Goal: Communication & Community: Answer question/provide support

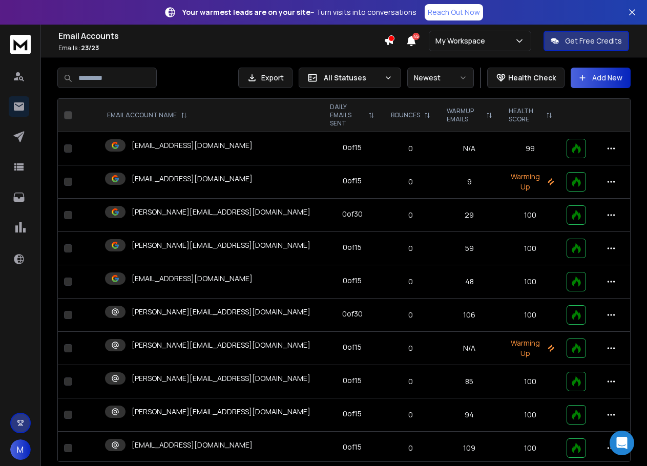
click at [631, 13] on icon at bounding box center [632, 12] width 9 height 9
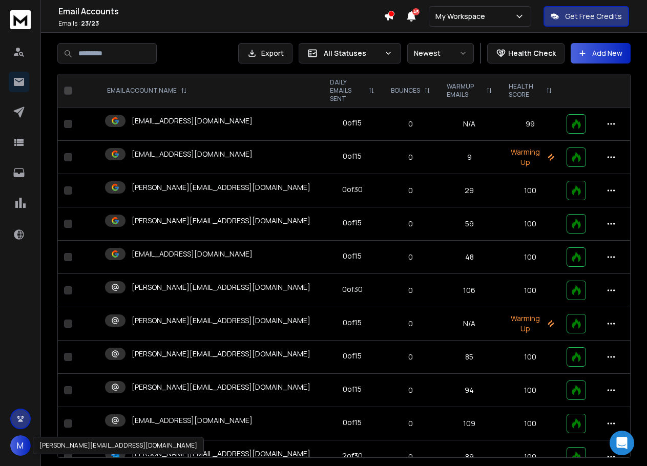
click at [23, 440] on span "M" at bounding box center [20, 446] width 20 height 20
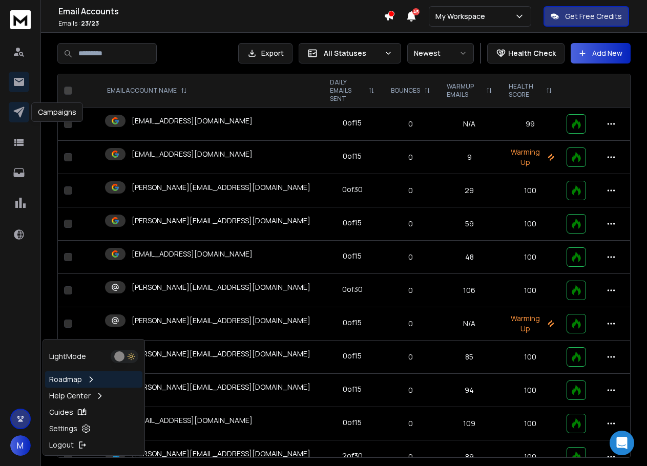
click at [17, 113] on icon at bounding box center [19, 112] width 12 height 12
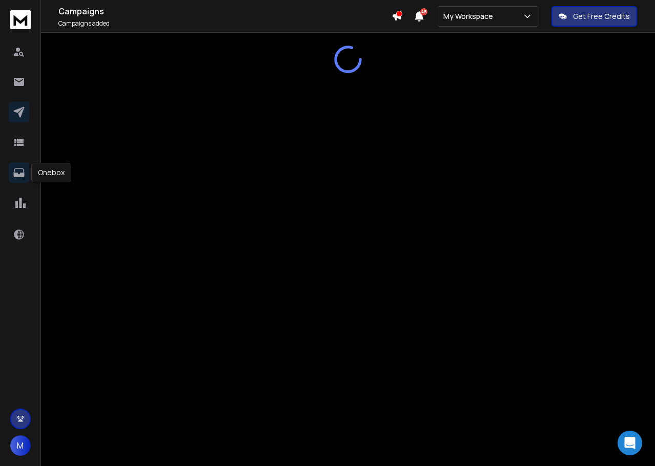
click at [21, 171] on icon at bounding box center [19, 173] width 12 height 12
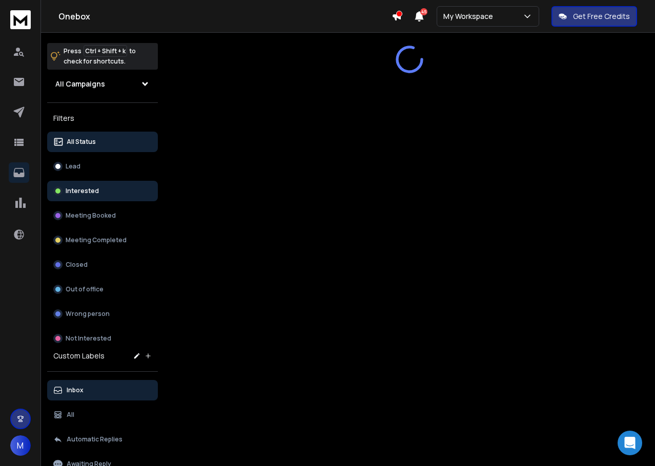
click at [91, 193] on p "Interested" at bounding box center [82, 191] width 33 height 8
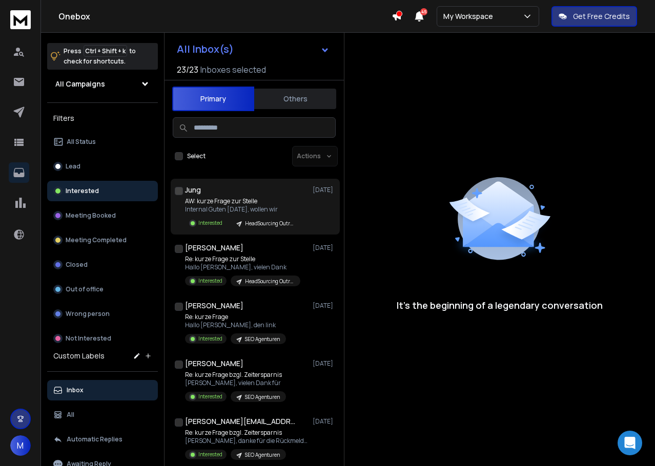
click at [280, 202] on p "AW: kurze Frage zur Stelle" at bounding box center [242, 201] width 115 height 8
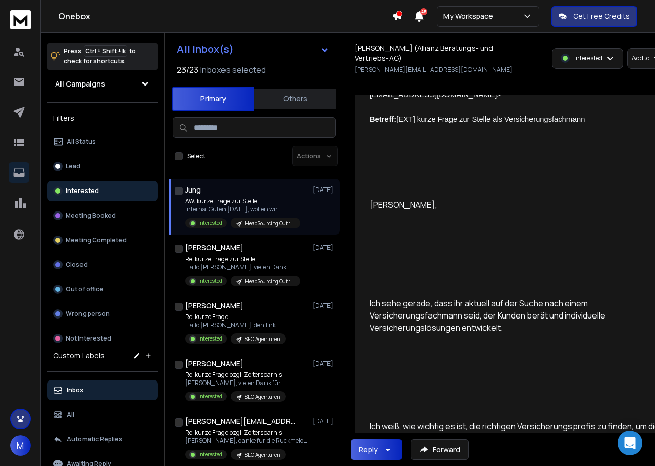
scroll to position [512, 0]
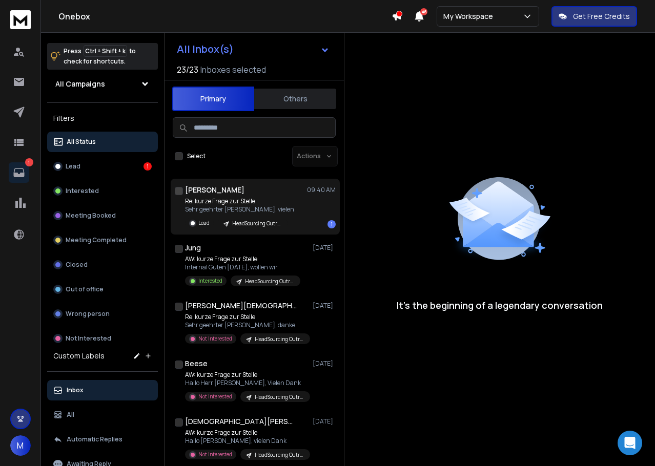
click at [229, 202] on p "Re: kurze Frage zur Stelle" at bounding box center [239, 201] width 109 height 8
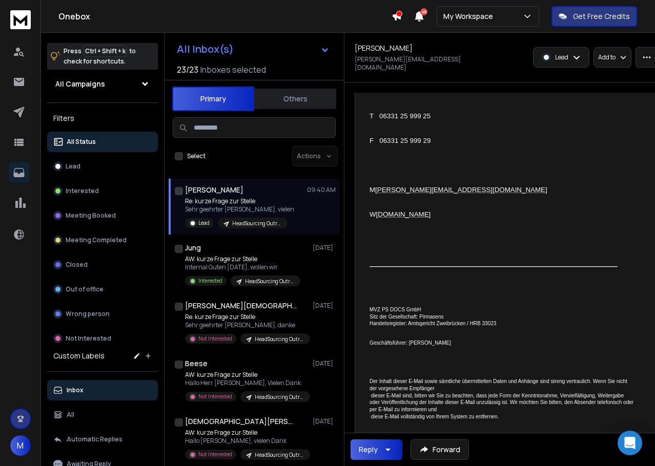
scroll to position [564, 0]
click at [401, 210] on span "www.psdocs.de" at bounding box center [403, 214] width 55 height 8
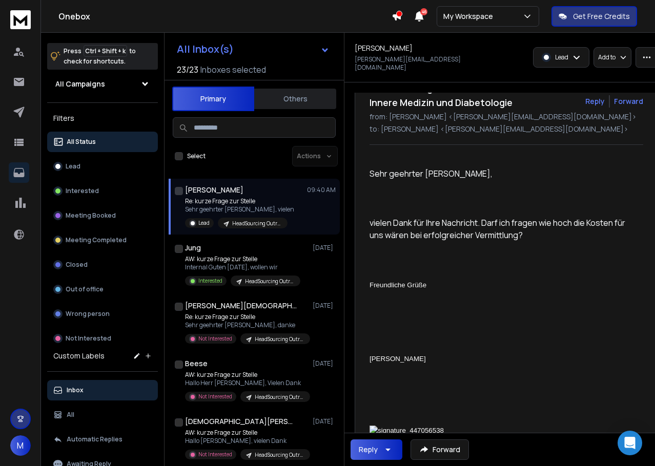
scroll to position [0, 0]
